Goal: Task Accomplishment & Management: Complete application form

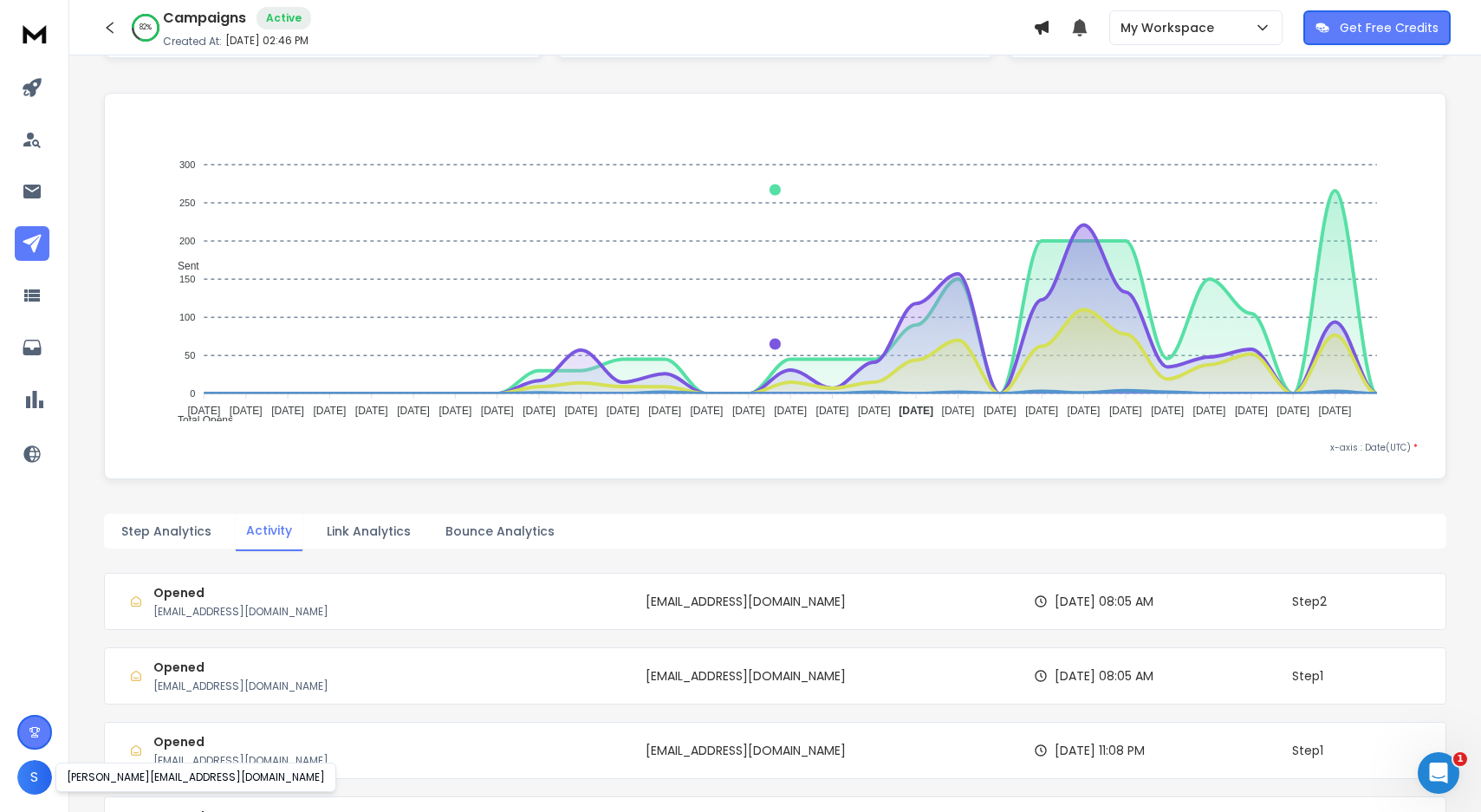
click at [40, 774] on span "S" at bounding box center [34, 776] width 35 height 35
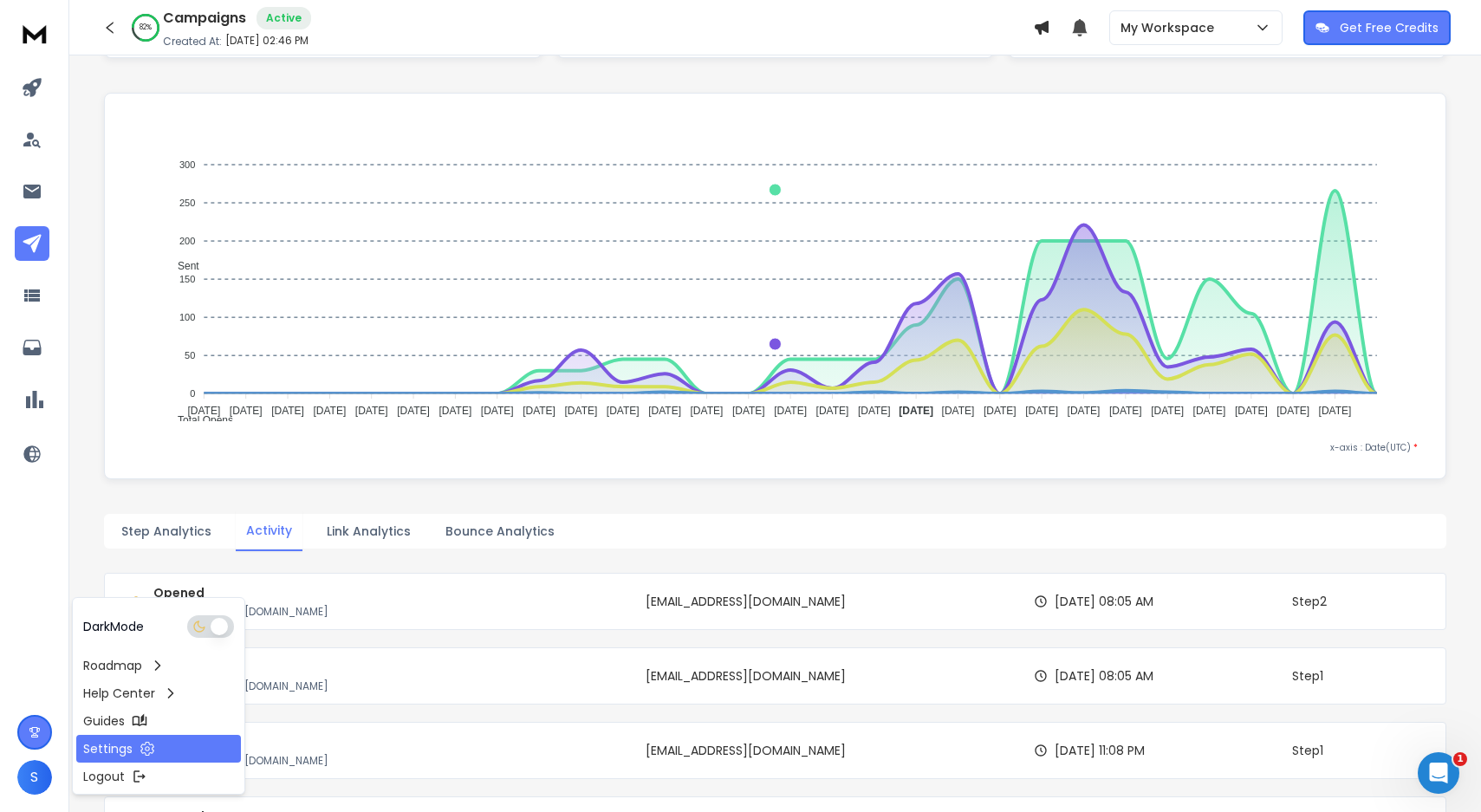
click at [95, 752] on p "Settings" at bounding box center [109, 748] width 50 height 17
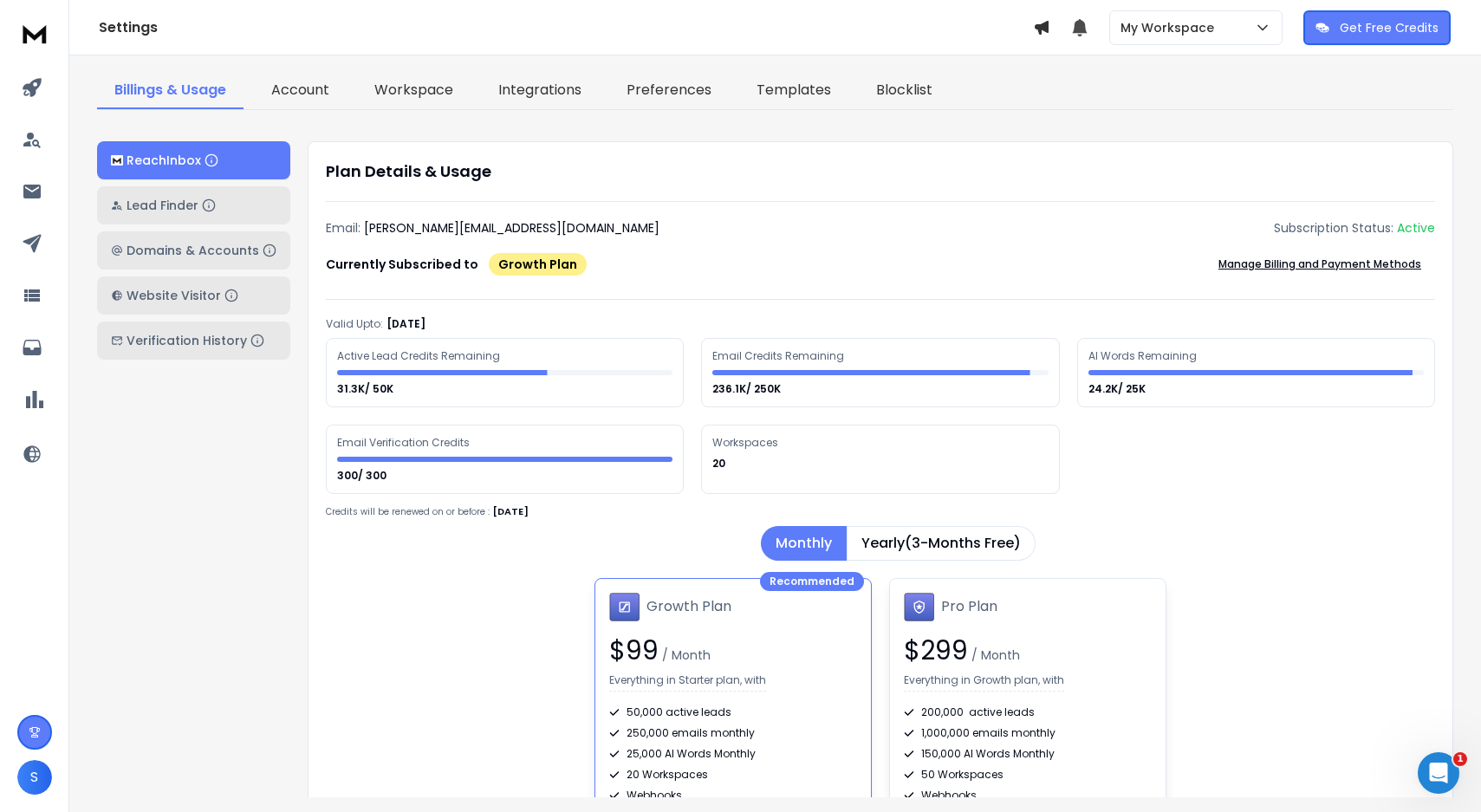
click at [403, 91] on link "Workspace" at bounding box center [414, 91] width 114 height 36
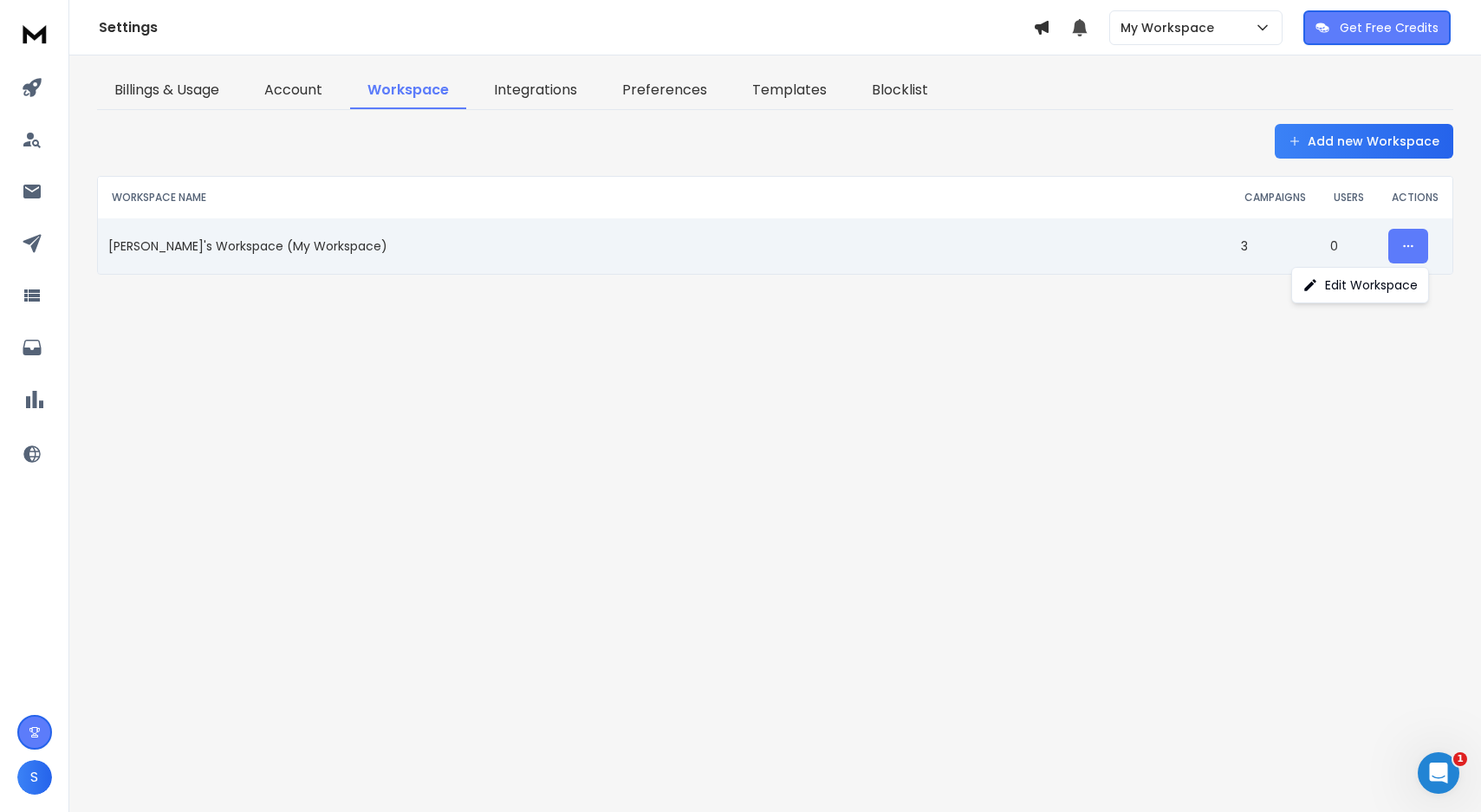
click at [1414, 238] on button "button" at bounding box center [1408, 245] width 40 height 35
click at [286, 101] on link "Account" at bounding box center [294, 91] width 93 height 36
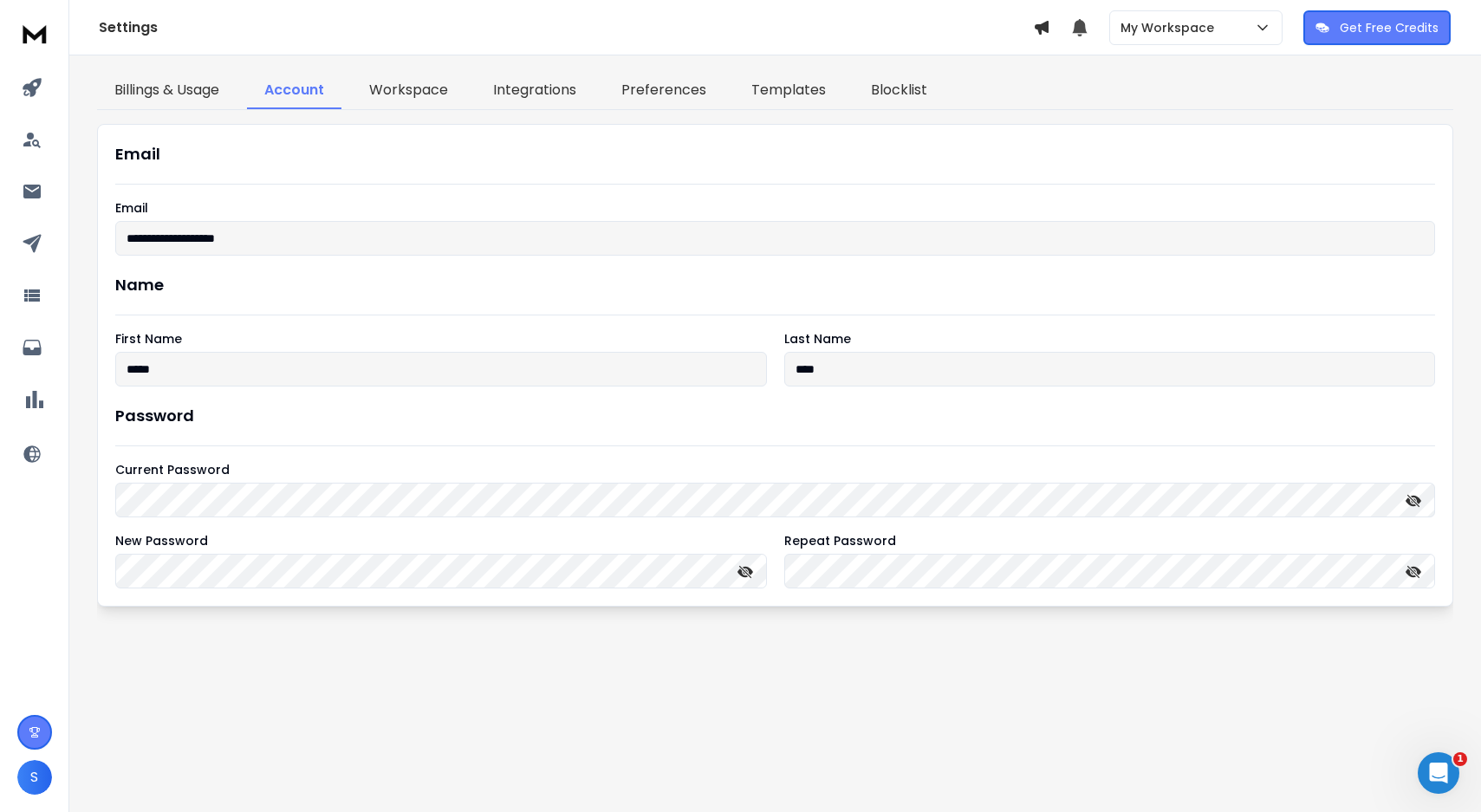
click at [408, 86] on link "Workspace" at bounding box center [409, 91] width 114 height 36
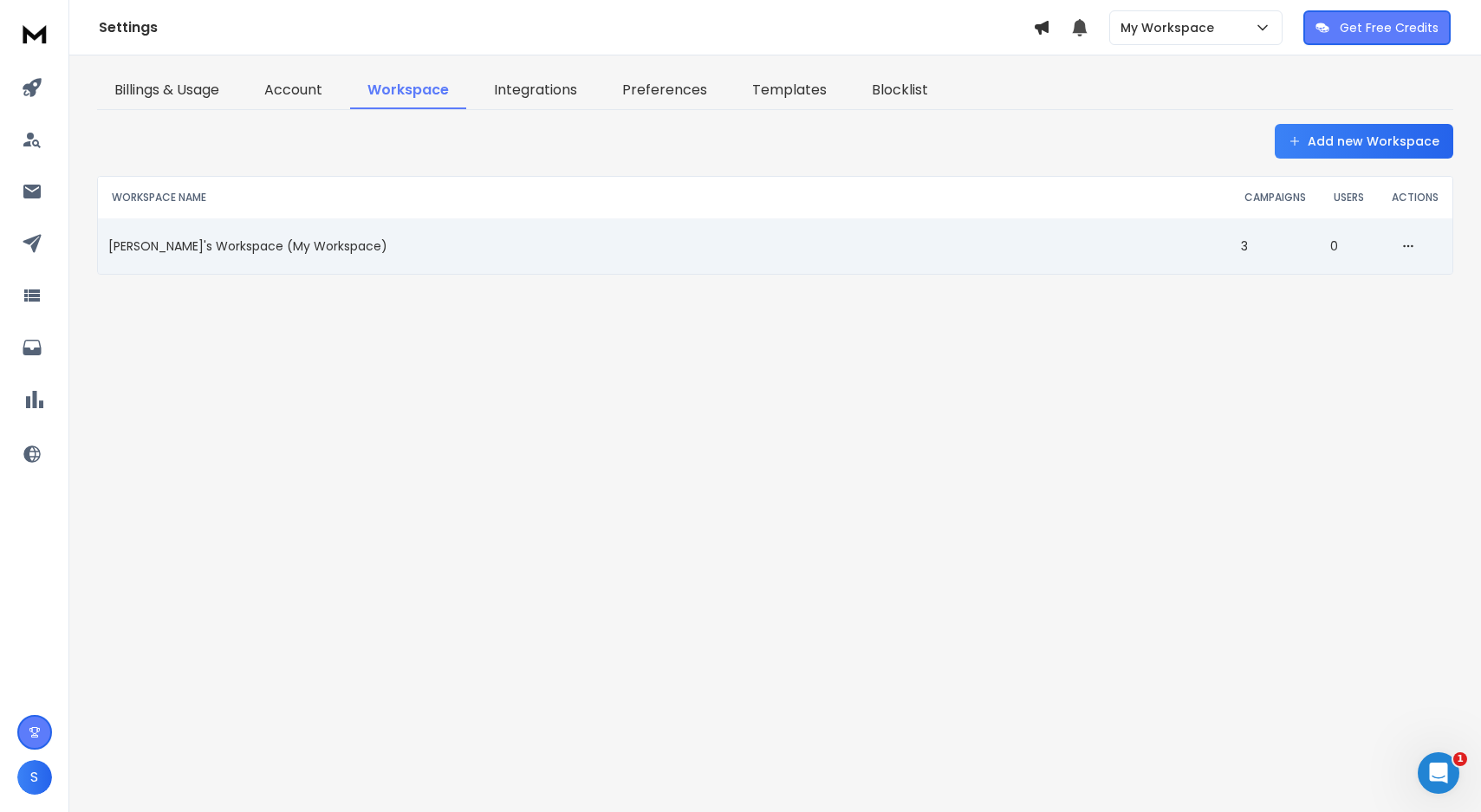
click at [262, 247] on td "[PERSON_NAME]'s Workspace (My Workspace)" at bounding box center [664, 246] width 1132 height 55
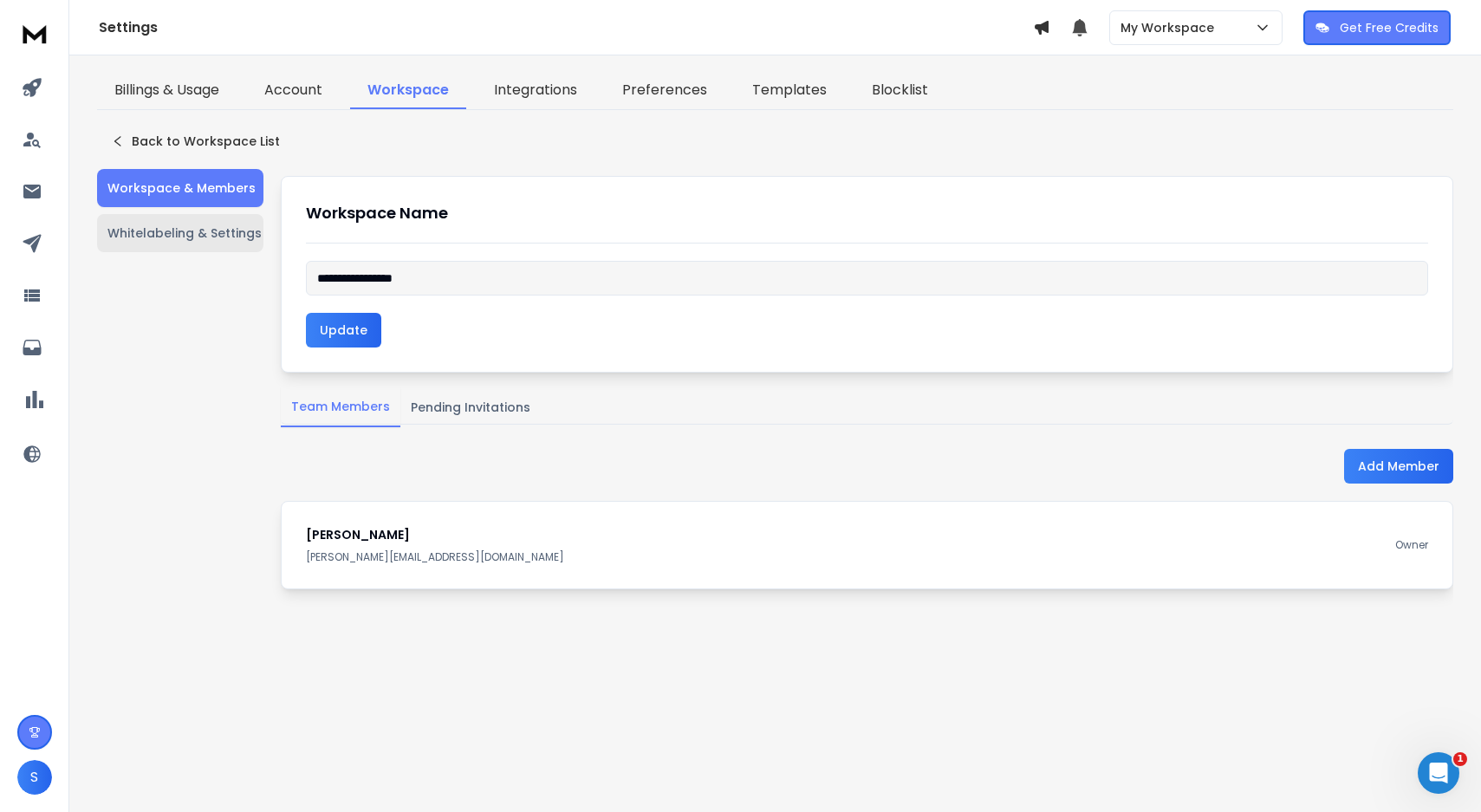
click at [1397, 464] on button "Add Member" at bounding box center [1398, 466] width 109 height 35
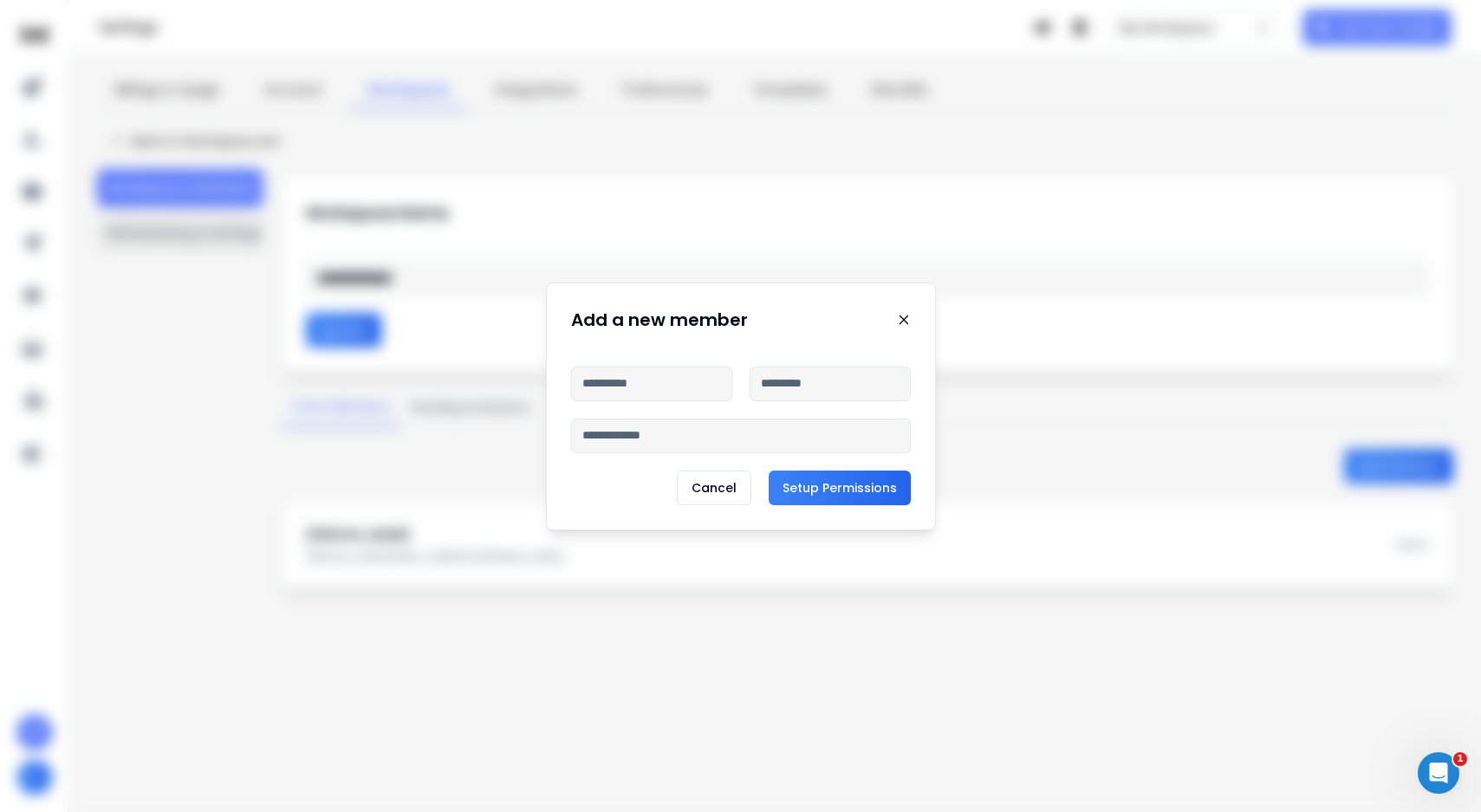
click at [664, 387] on input at bounding box center [651, 383] width 161 height 35
type input "******"
type input "*****"
click at [598, 445] on input at bounding box center [741, 436] width 340 height 35
type input "**********"
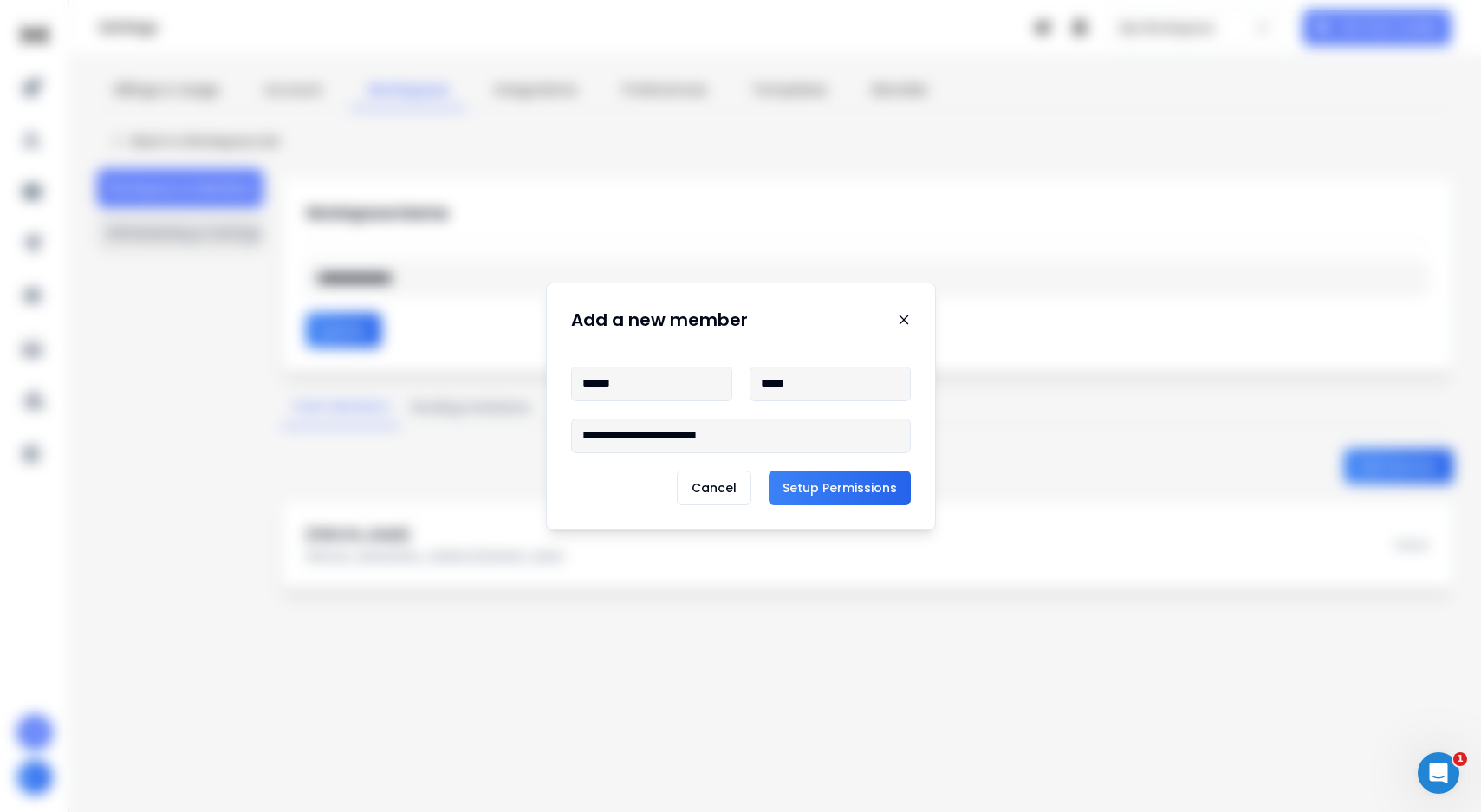
click at [845, 483] on button "Setup Permissions" at bounding box center [840, 487] width 142 height 35
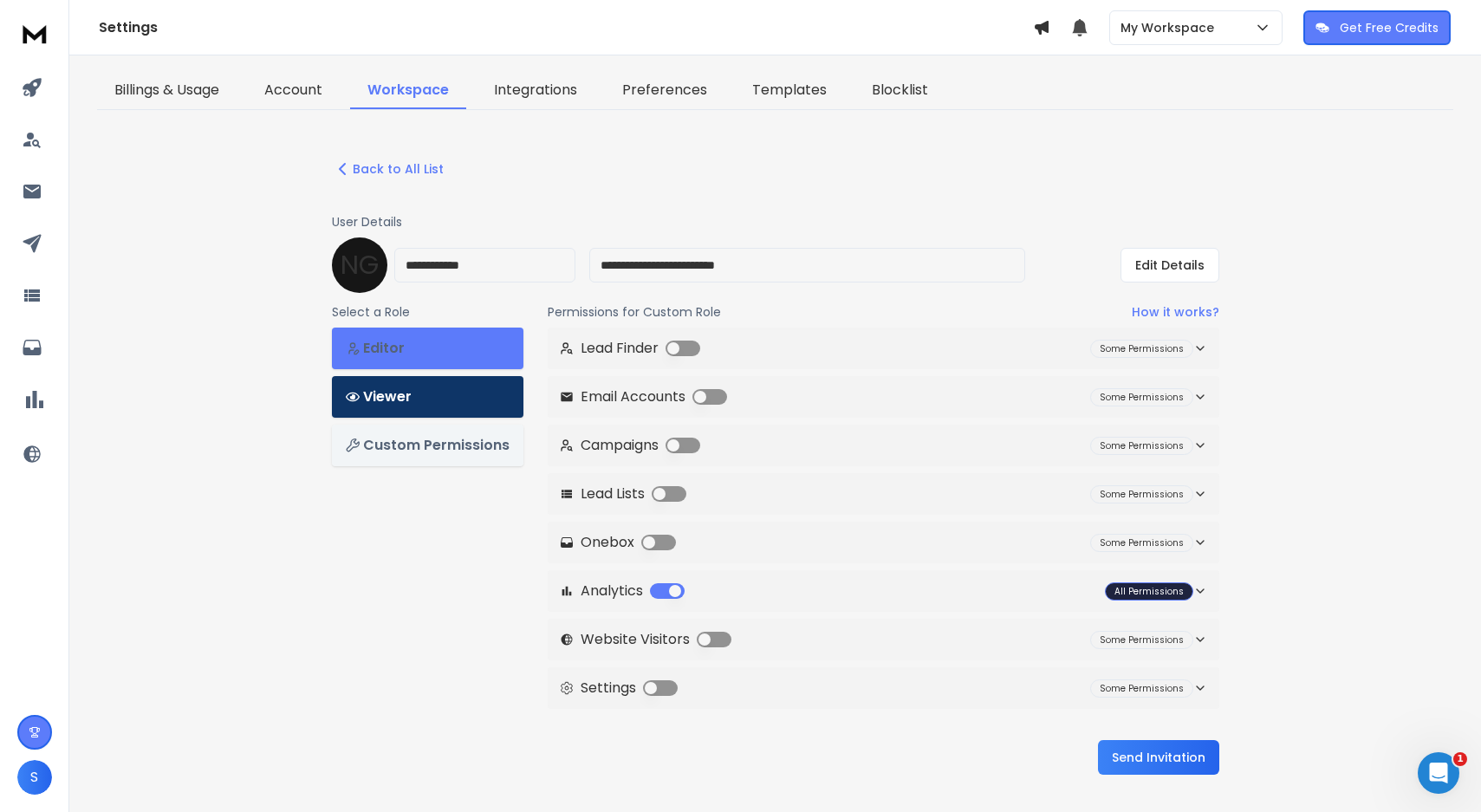
click at [388, 350] on p "Editor" at bounding box center [428, 348] width 164 height 20
click at [358, 350] on button "Editor" at bounding box center [352, 348] width 14 height 44
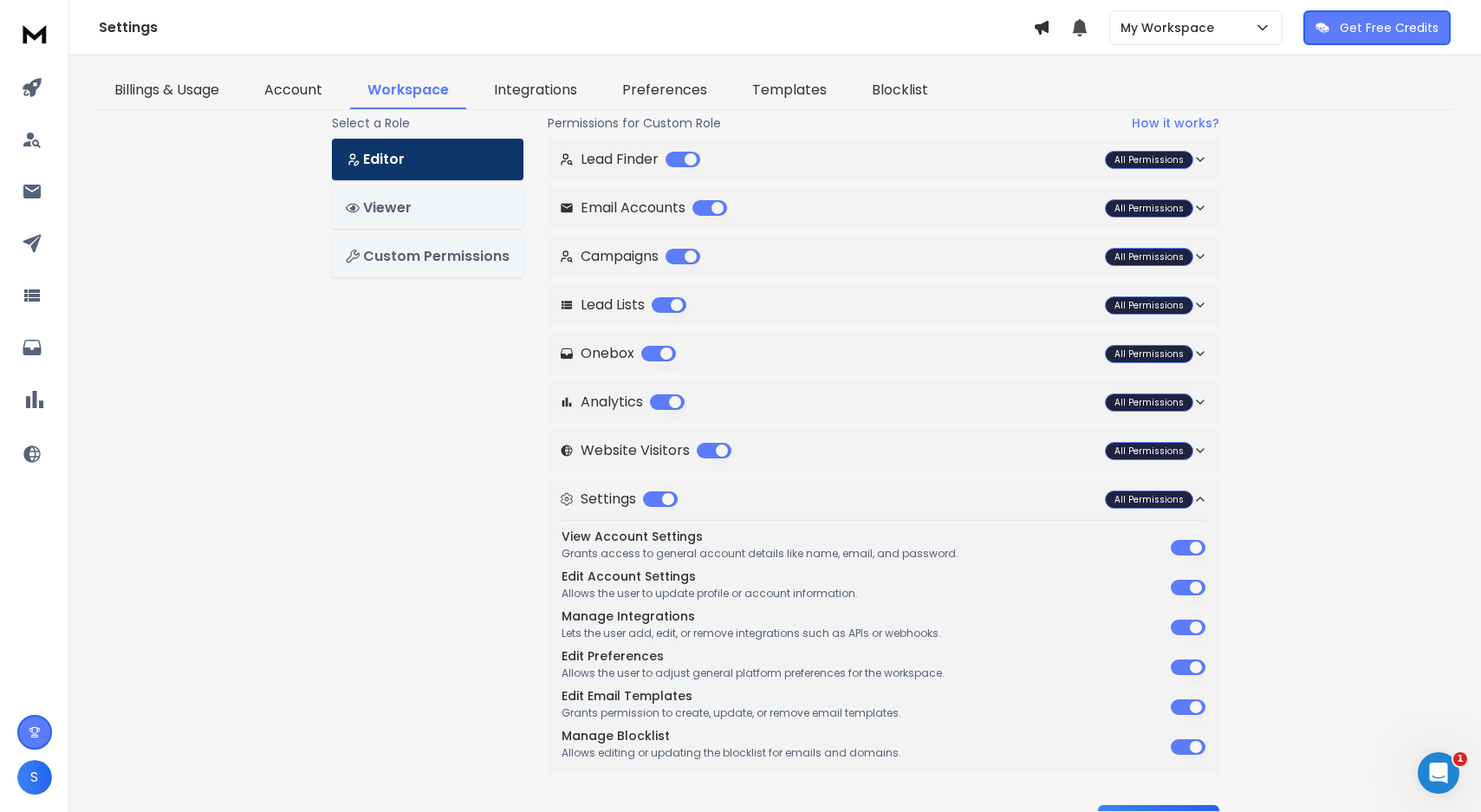
scroll to position [253, 0]
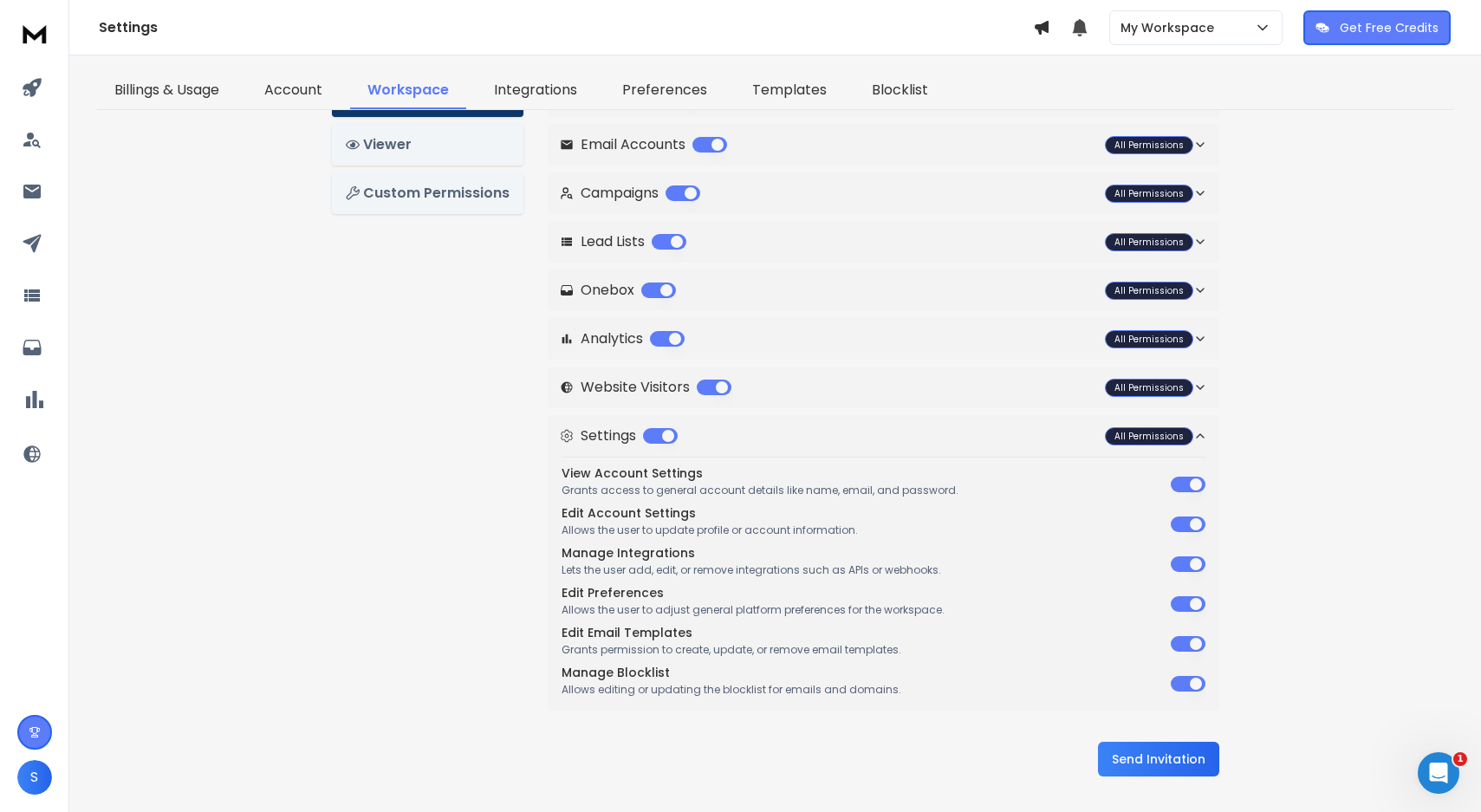
click at [1143, 754] on button "Send Invitation" at bounding box center [1158, 759] width 121 height 35
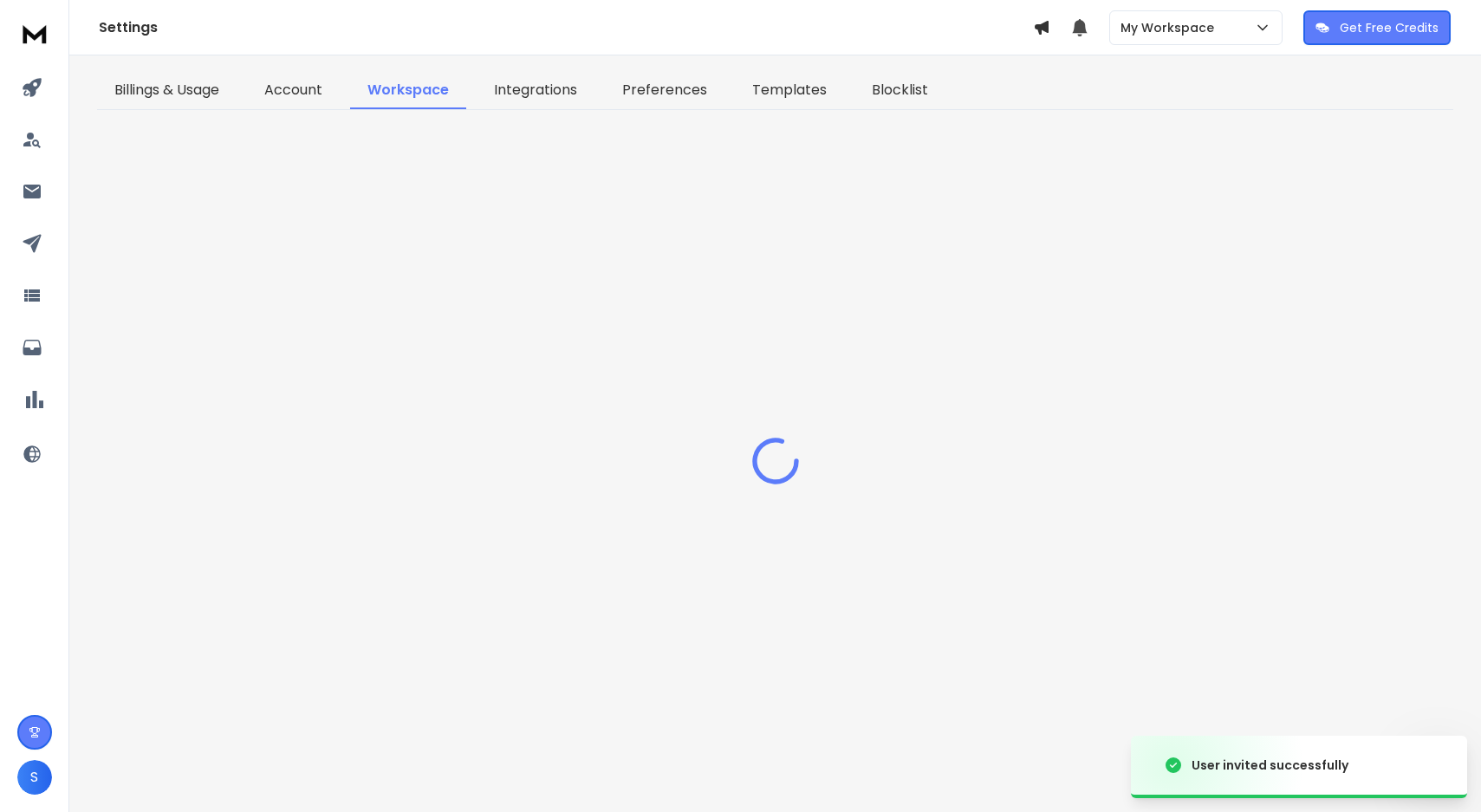
scroll to position [0, 0]
